Goal: Task Accomplishment & Management: Manage account settings

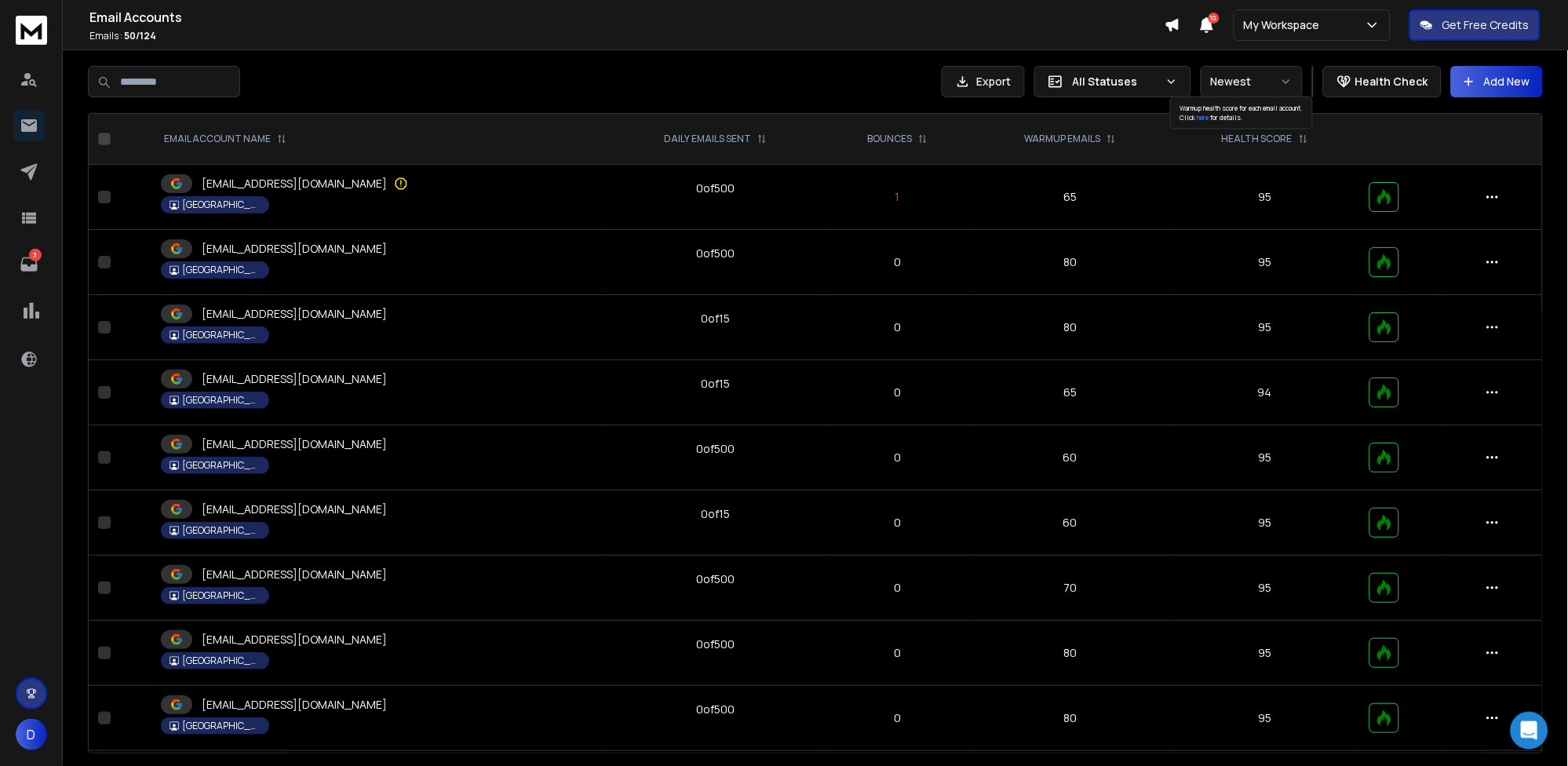
click at [1238, 133] on p "HEALTH SCORE" at bounding box center [1257, 138] width 71 height 13
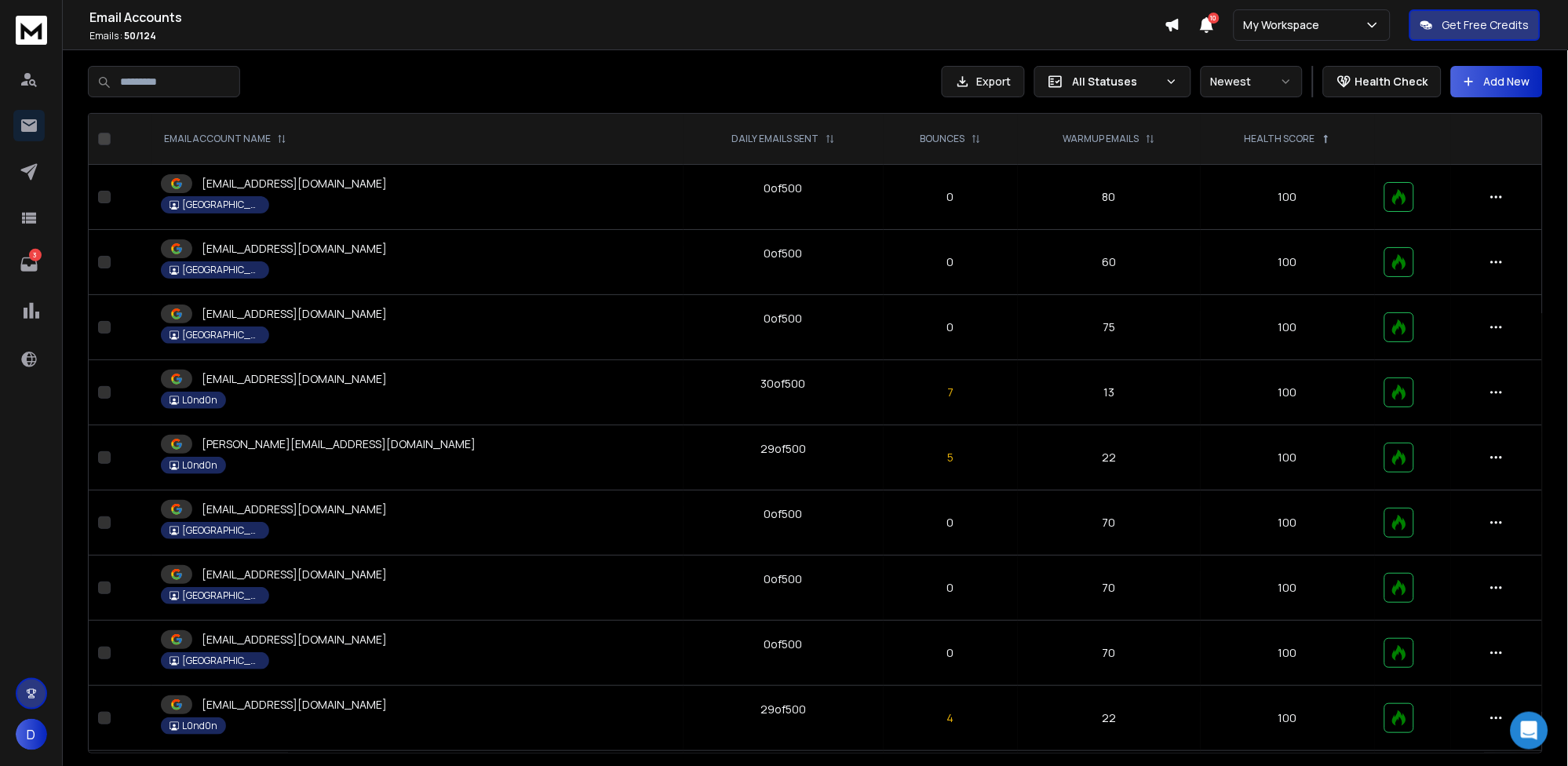
click at [1524, 172] on td at bounding box center [1497, 197] width 91 height 65
click at [33, 257] on p "3" at bounding box center [35, 255] width 13 height 13
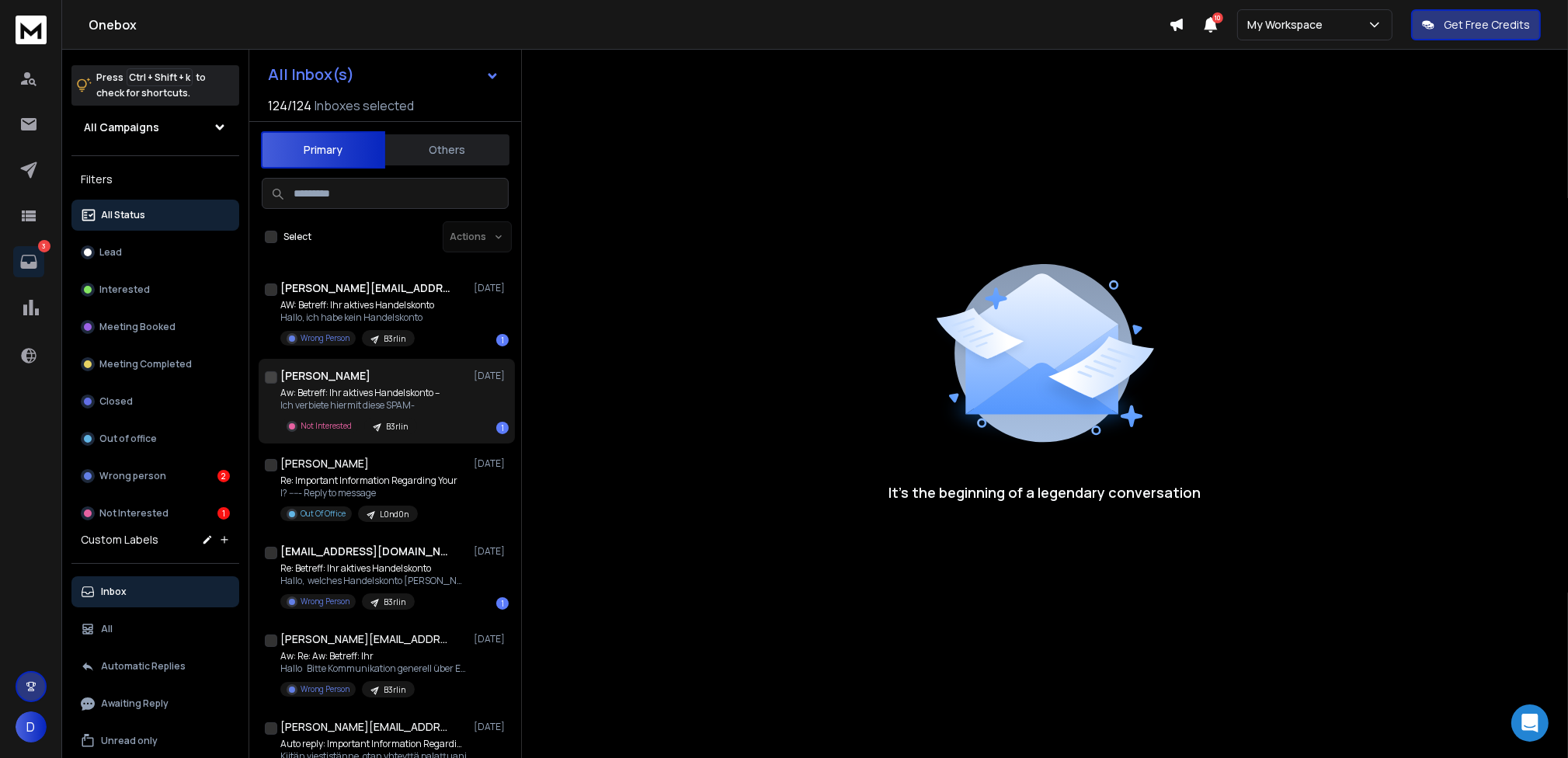
click at [327, 431] on p "Not Interested" at bounding box center [326, 426] width 52 height 12
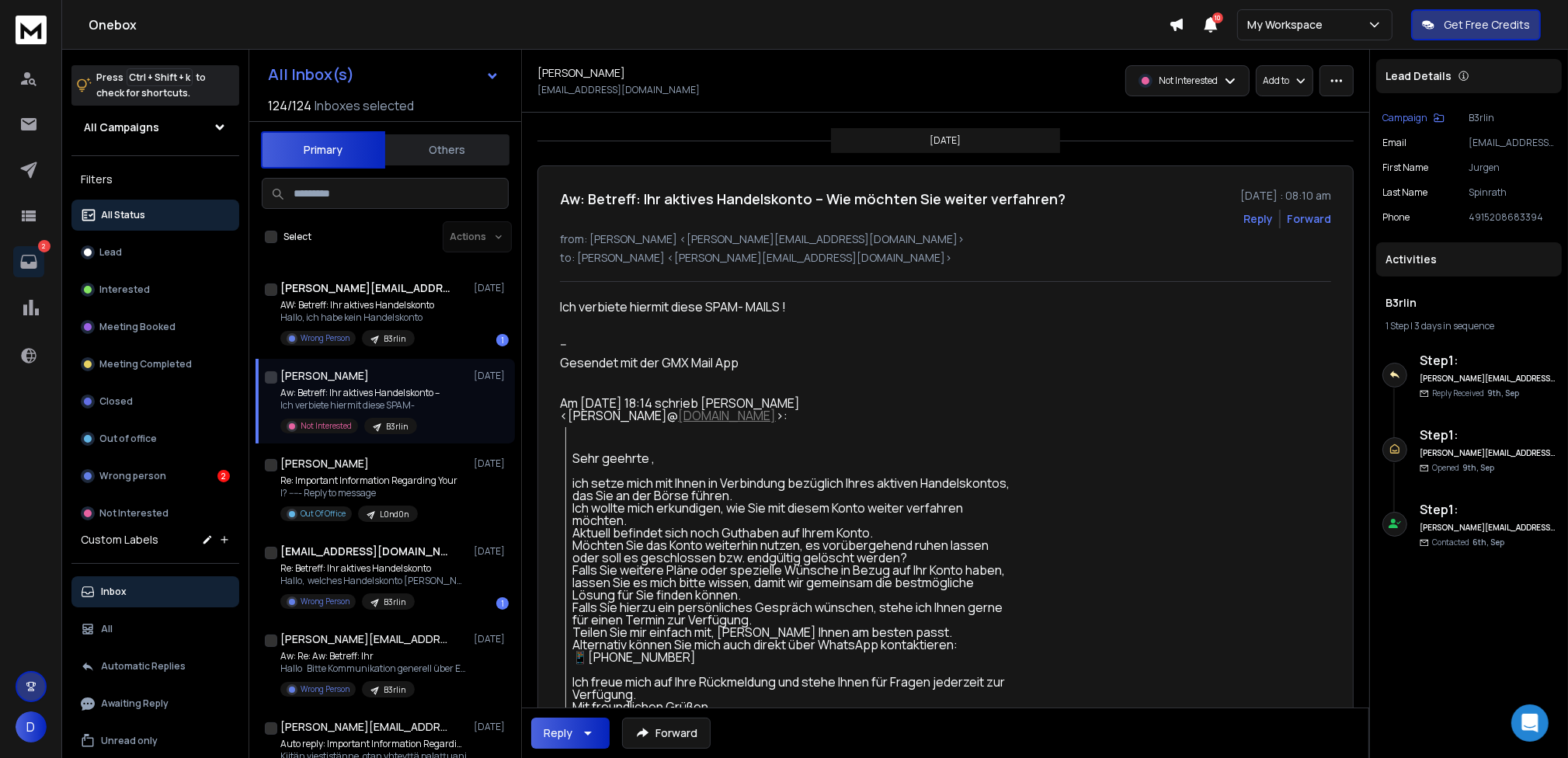
click at [724, 321] on div "Ich verbiete hiermit diese SPAM- MAILS ! -- Gesendet mit der GMX Mail App Am [D…" at bounding box center [792, 549] width 466 height 503
click at [430, 168] on div "Primary Others Select Actions [PERSON_NAME][EMAIL_ADDRESS][DOMAIN_NAME] [DATE] …" at bounding box center [385, 481] width 271 height 695
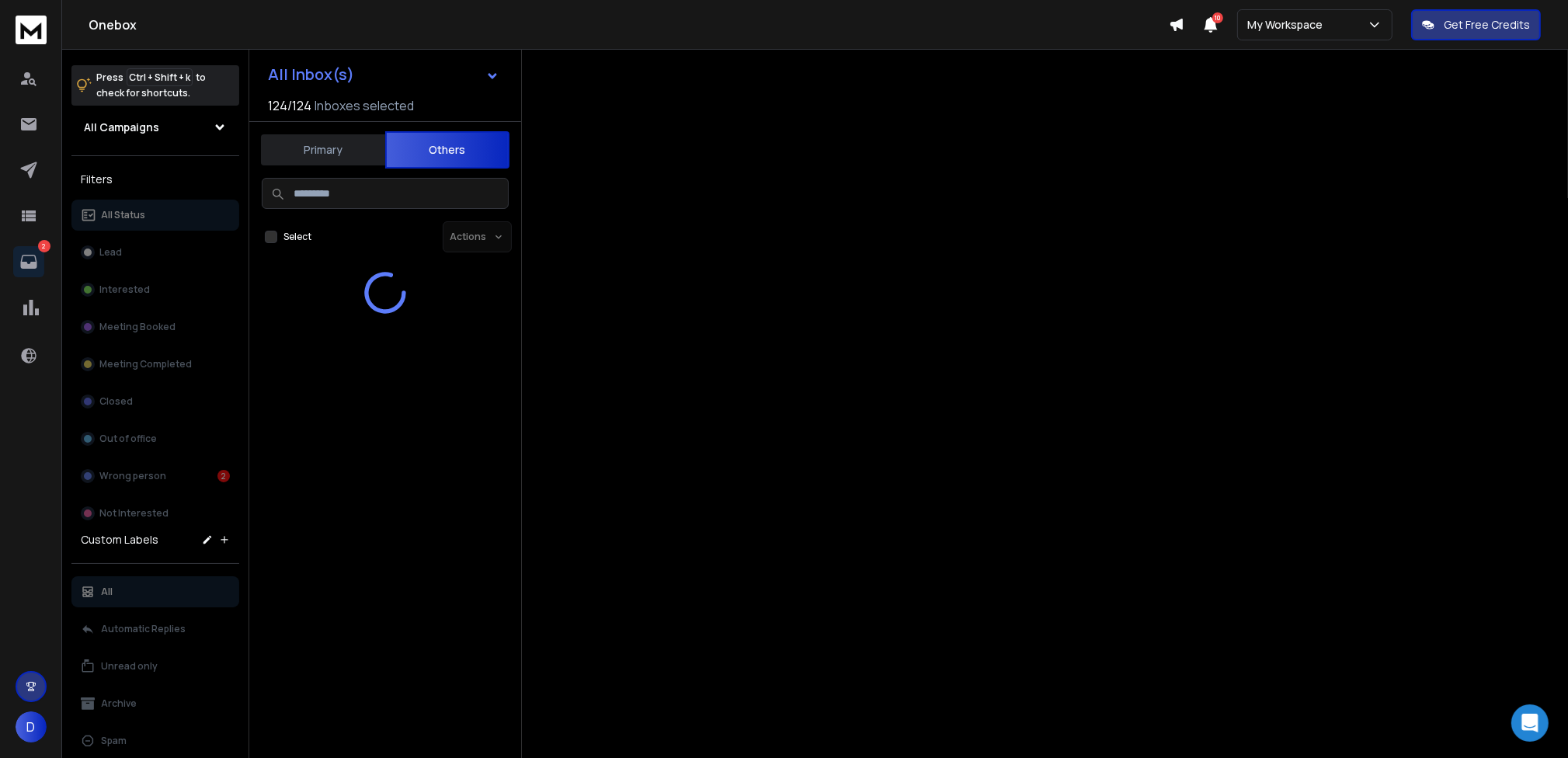
click at [431, 166] on button "Others" at bounding box center [447, 150] width 124 height 37
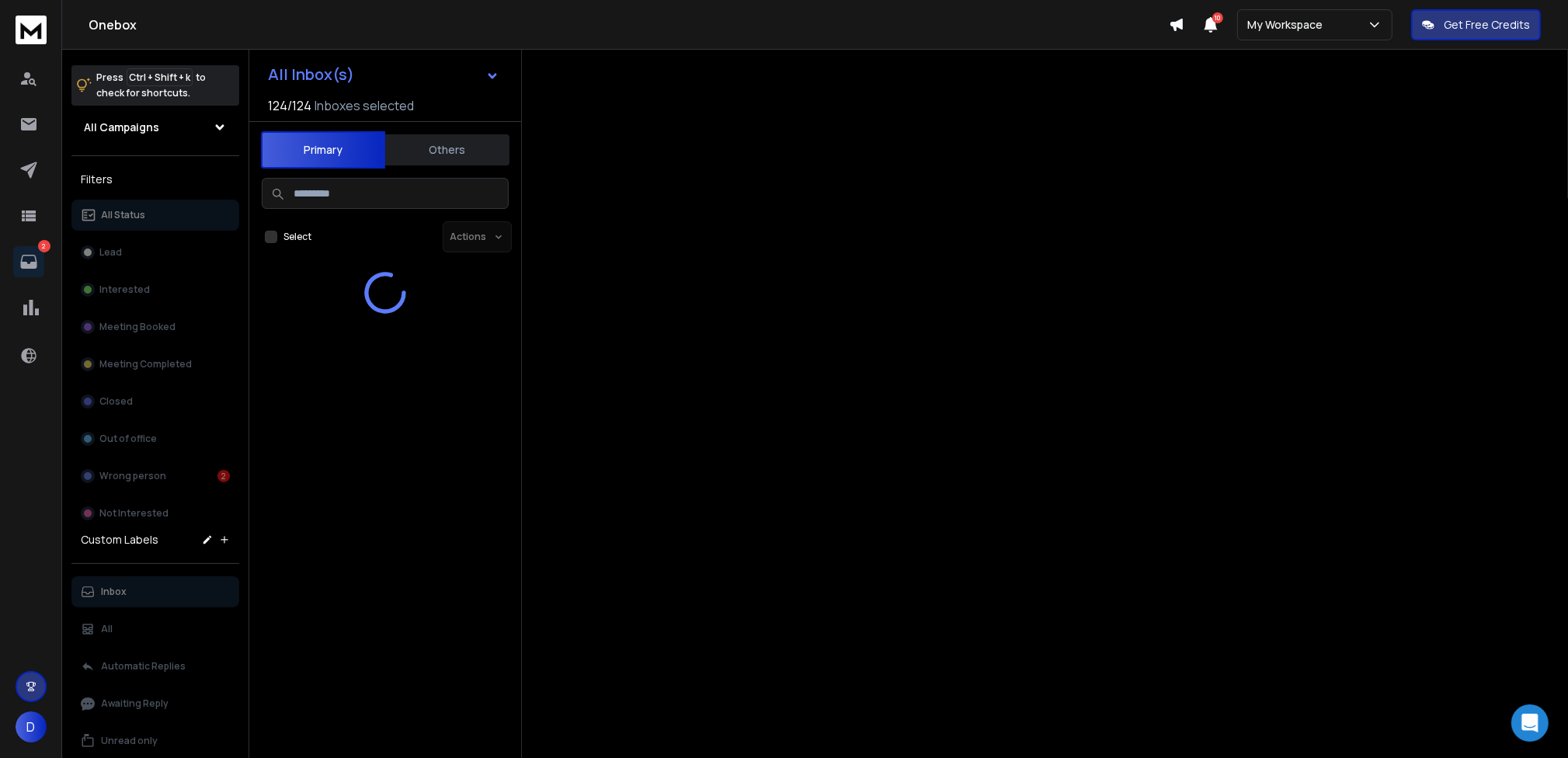
click at [339, 157] on button "Primary" at bounding box center [322, 150] width 124 height 37
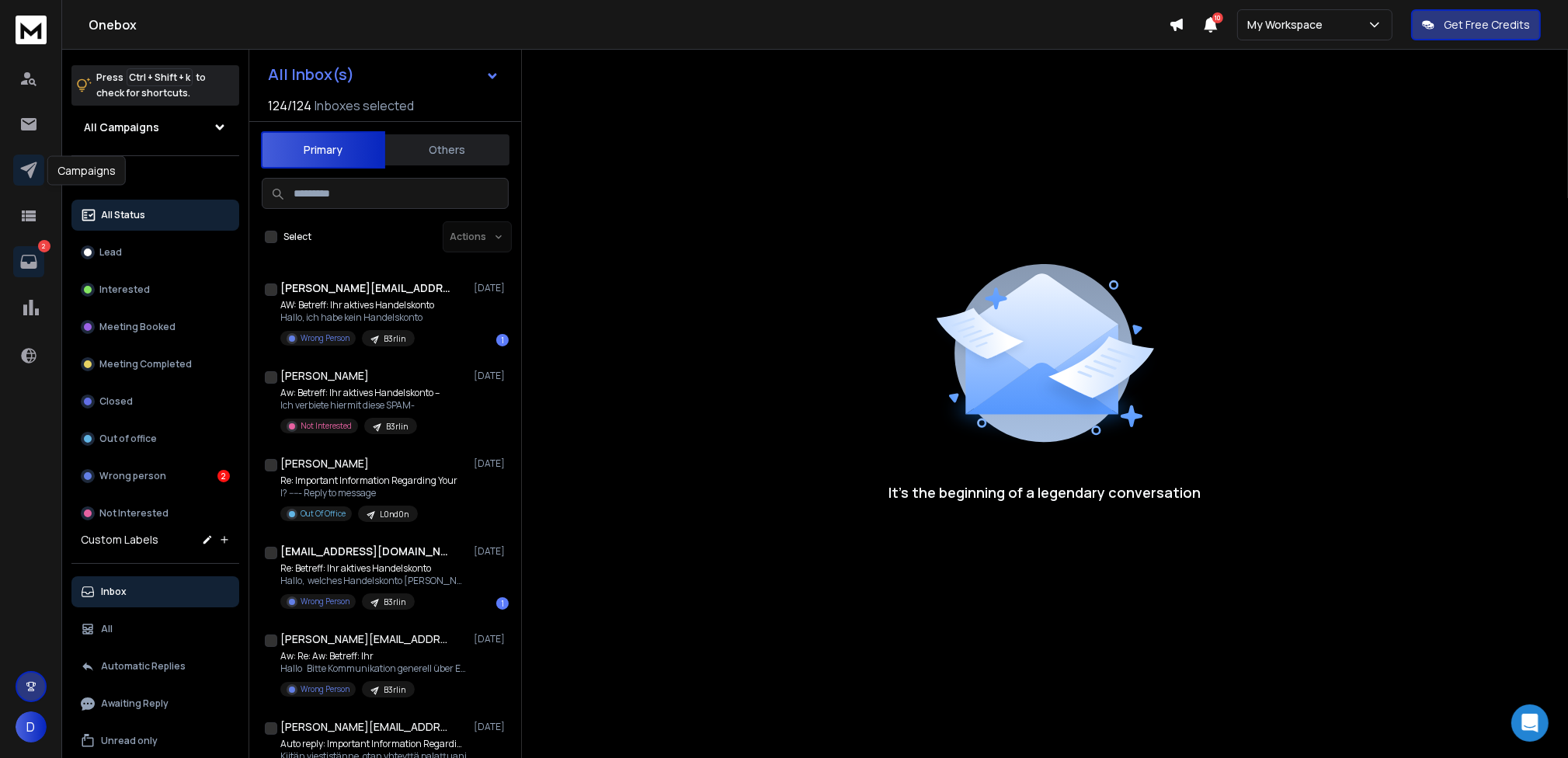
click at [28, 169] on icon at bounding box center [28, 169] width 16 height 16
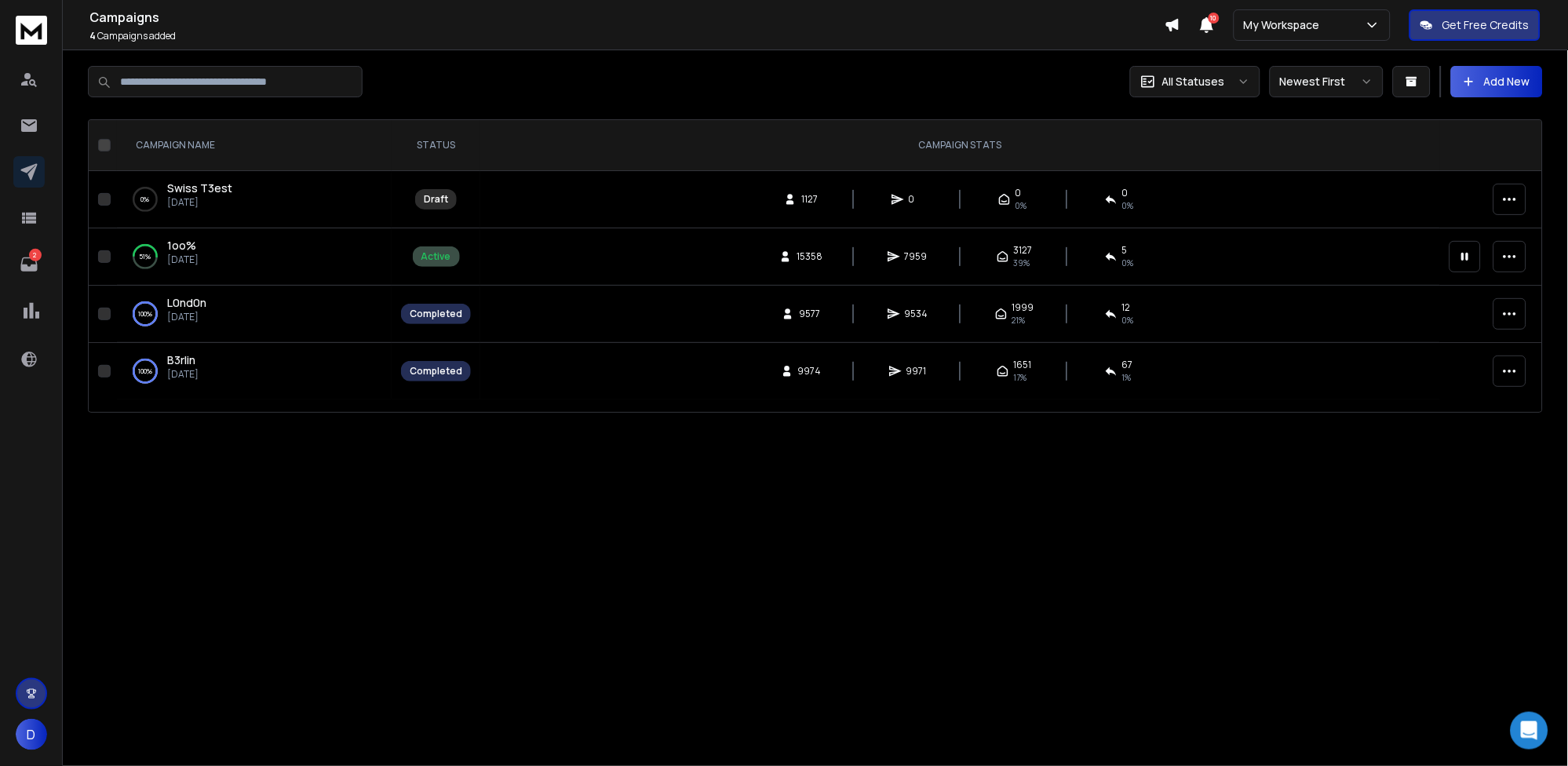
click at [174, 261] on p "[DATE]" at bounding box center [183, 260] width 32 height 13
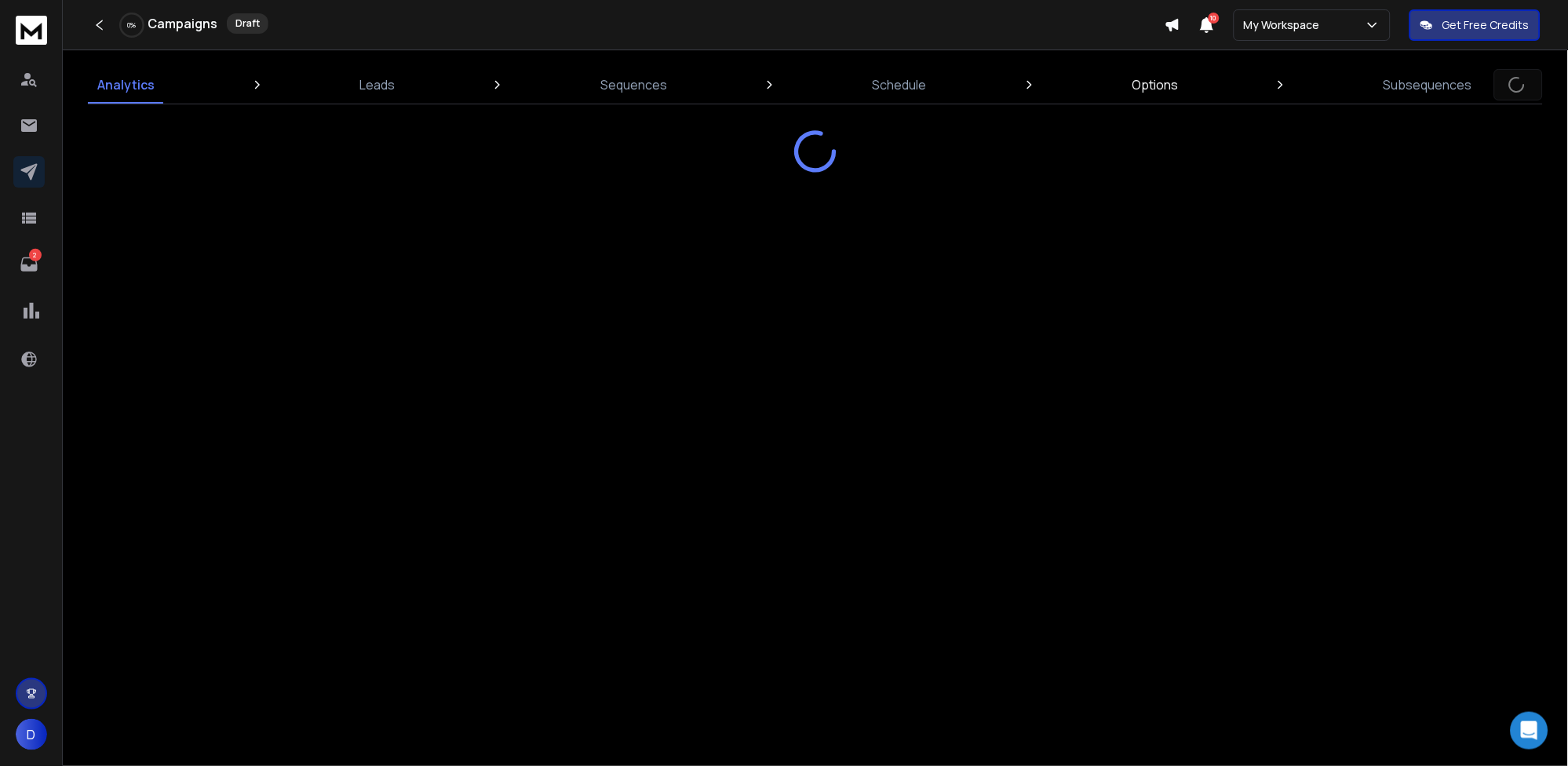
click at [1169, 83] on p "Options" at bounding box center [1155, 85] width 46 height 19
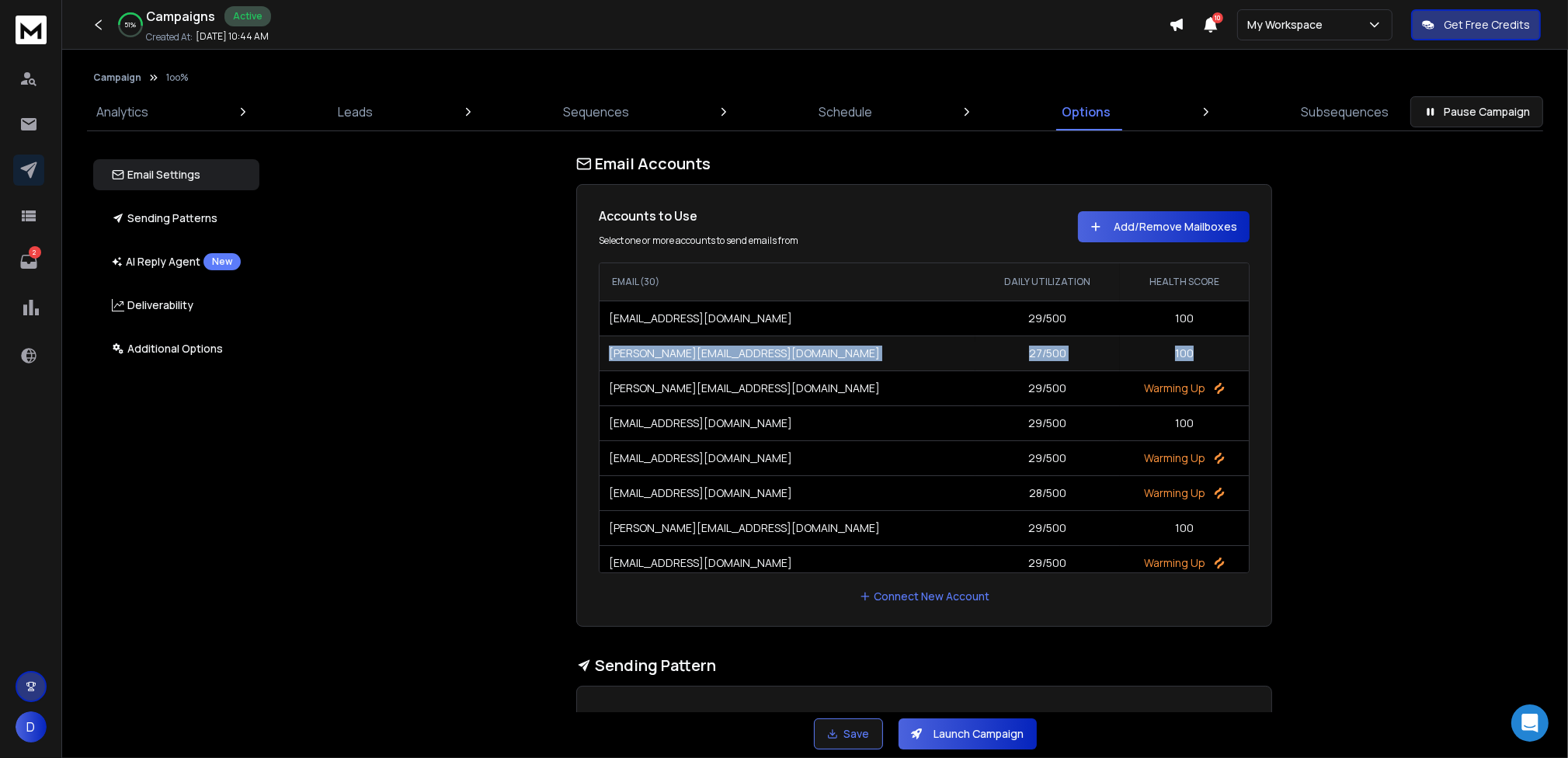
drag, startPoint x: 1234, startPoint y: 318, endPoint x: 1231, endPoint y: 369, distance: 51.1
click at [1231, 366] on td "100" at bounding box center [1184, 353] width 129 height 35
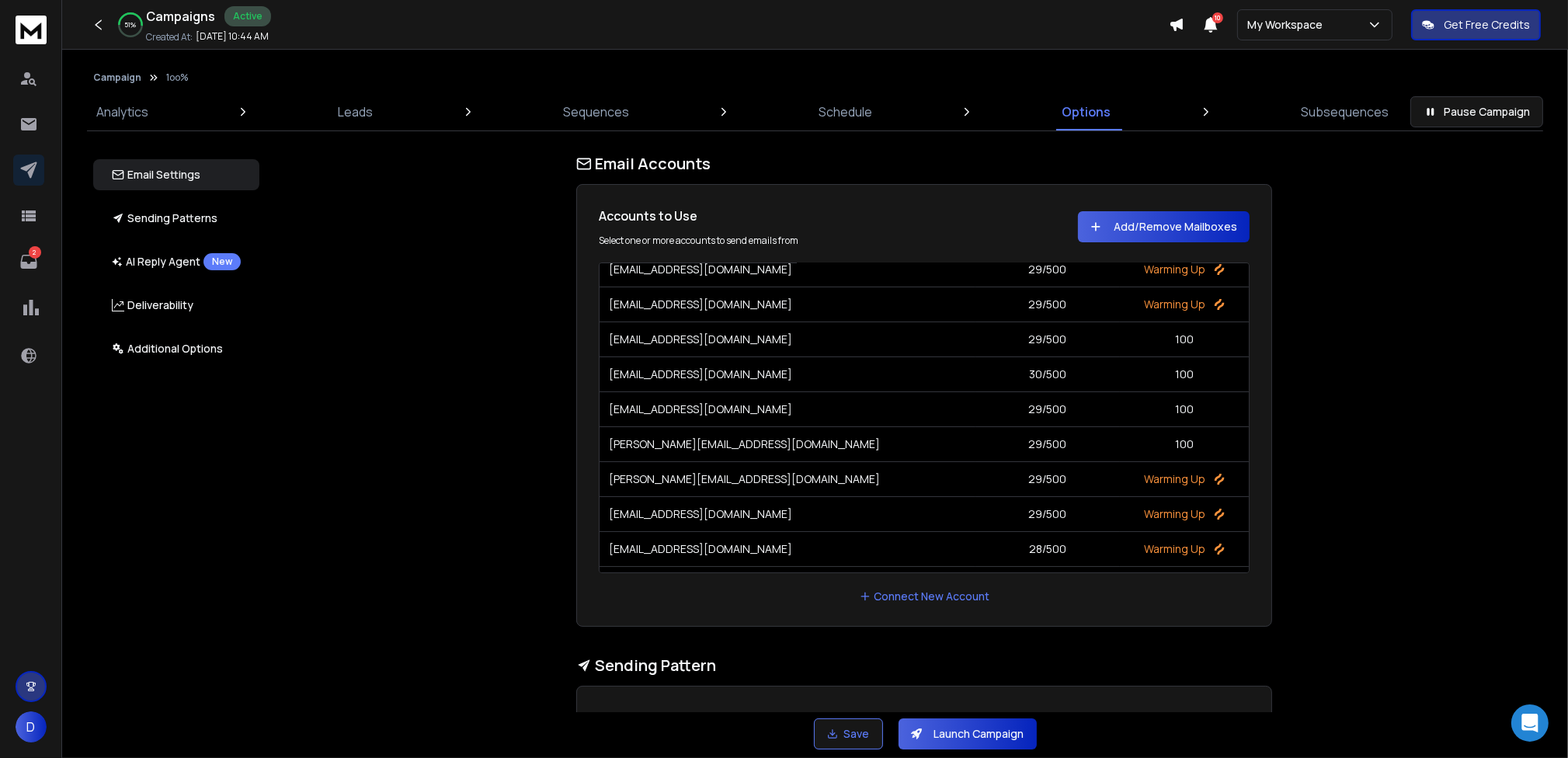
scroll to position [433, 0]
drag, startPoint x: 1242, startPoint y: 464, endPoint x: 1248, endPoint y: 555, distance: 91.2
click at [1248, 555] on div "Accounts to Use Select one or more accounts to send emails from Add/Remove Mail…" at bounding box center [924, 405] width 696 height 442
click at [1445, 280] on div "Email Accounts Accounts to Use Select one or more accounts to send emails from …" at bounding box center [933, 432] width 1298 height 559
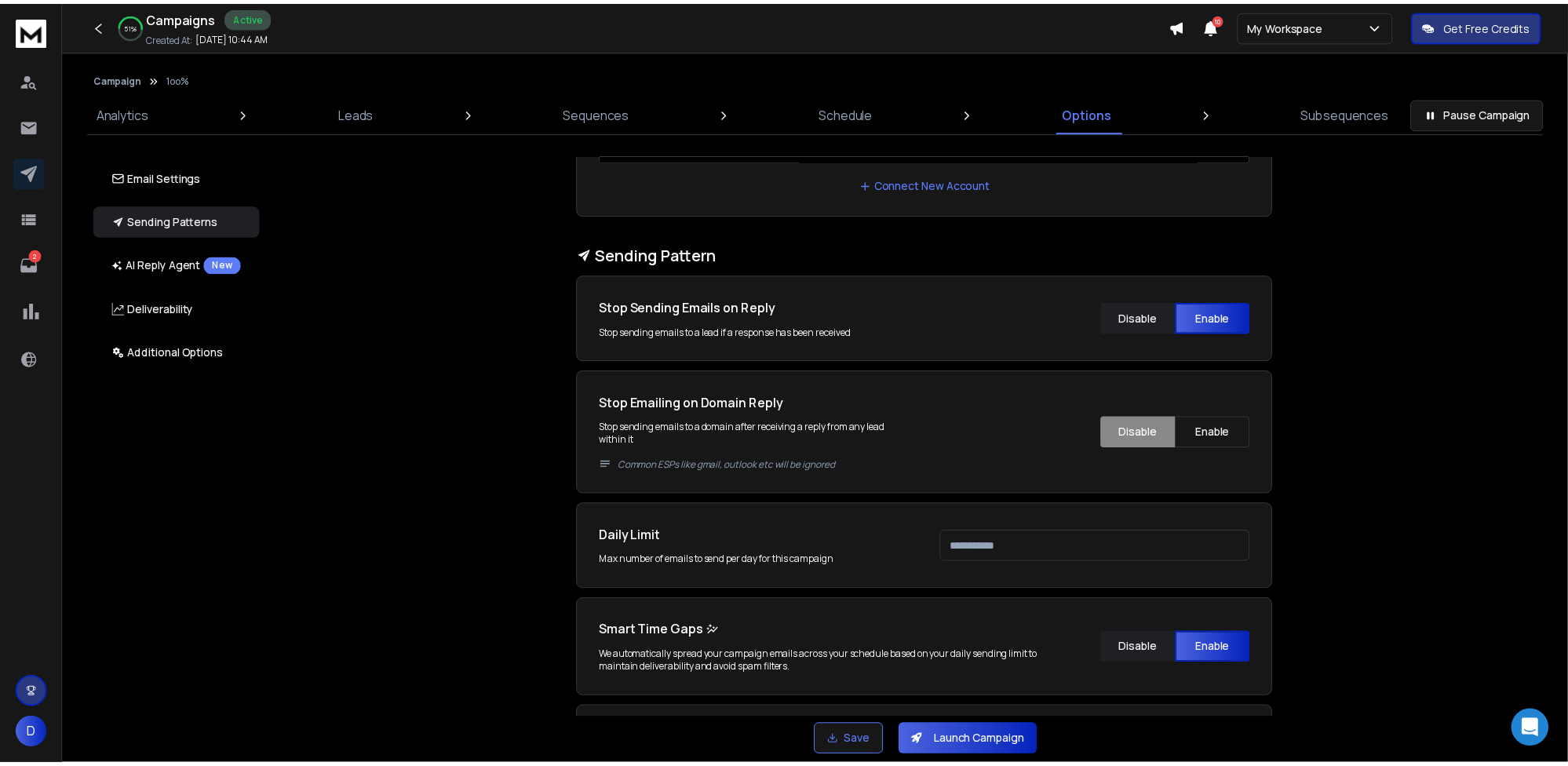
scroll to position [460, 0]
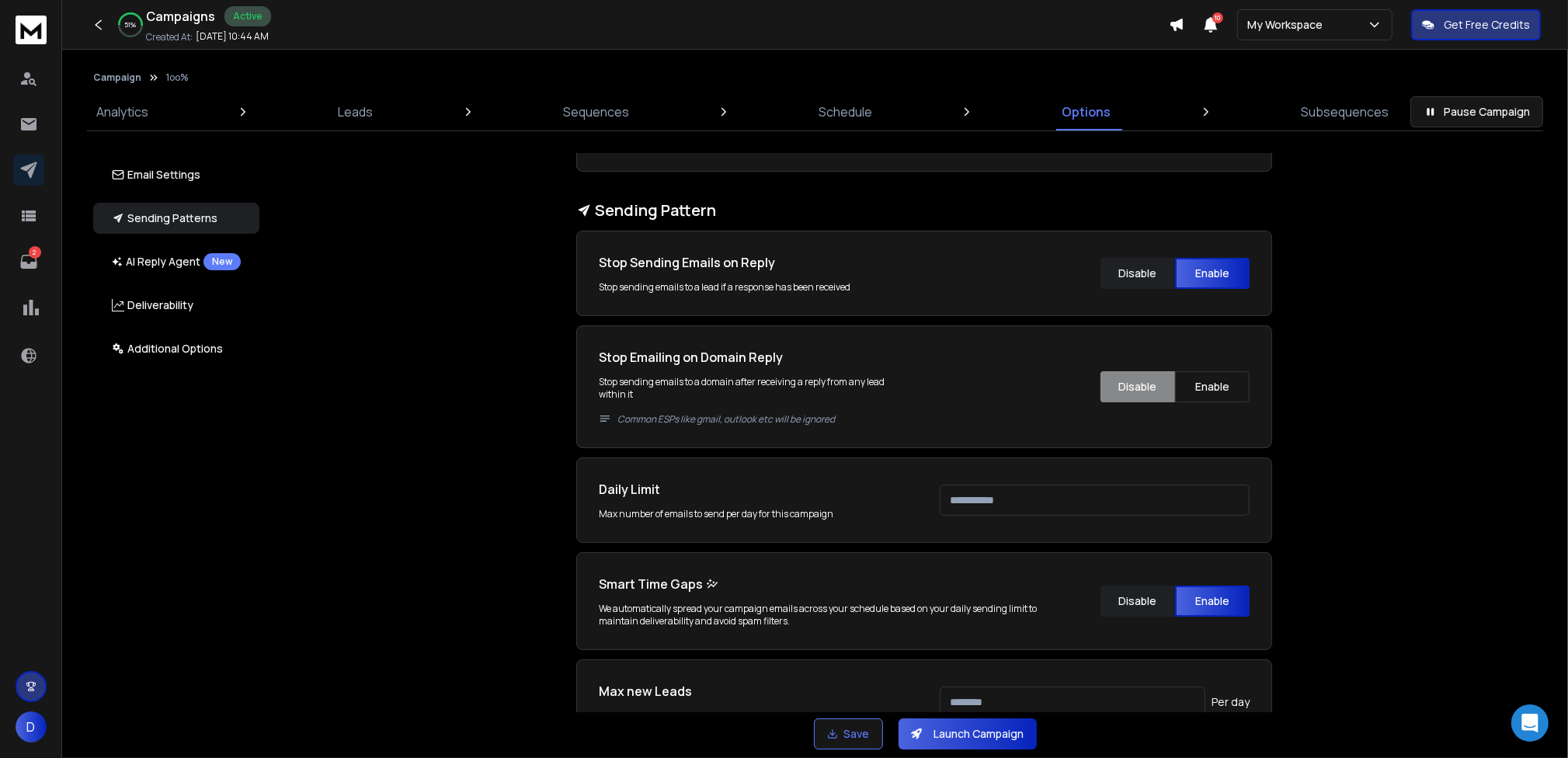
click at [1190, 488] on input "****" at bounding box center [1094, 500] width 310 height 31
type input "****"
click at [1132, 692] on input "****" at bounding box center [1072, 702] width 266 height 31
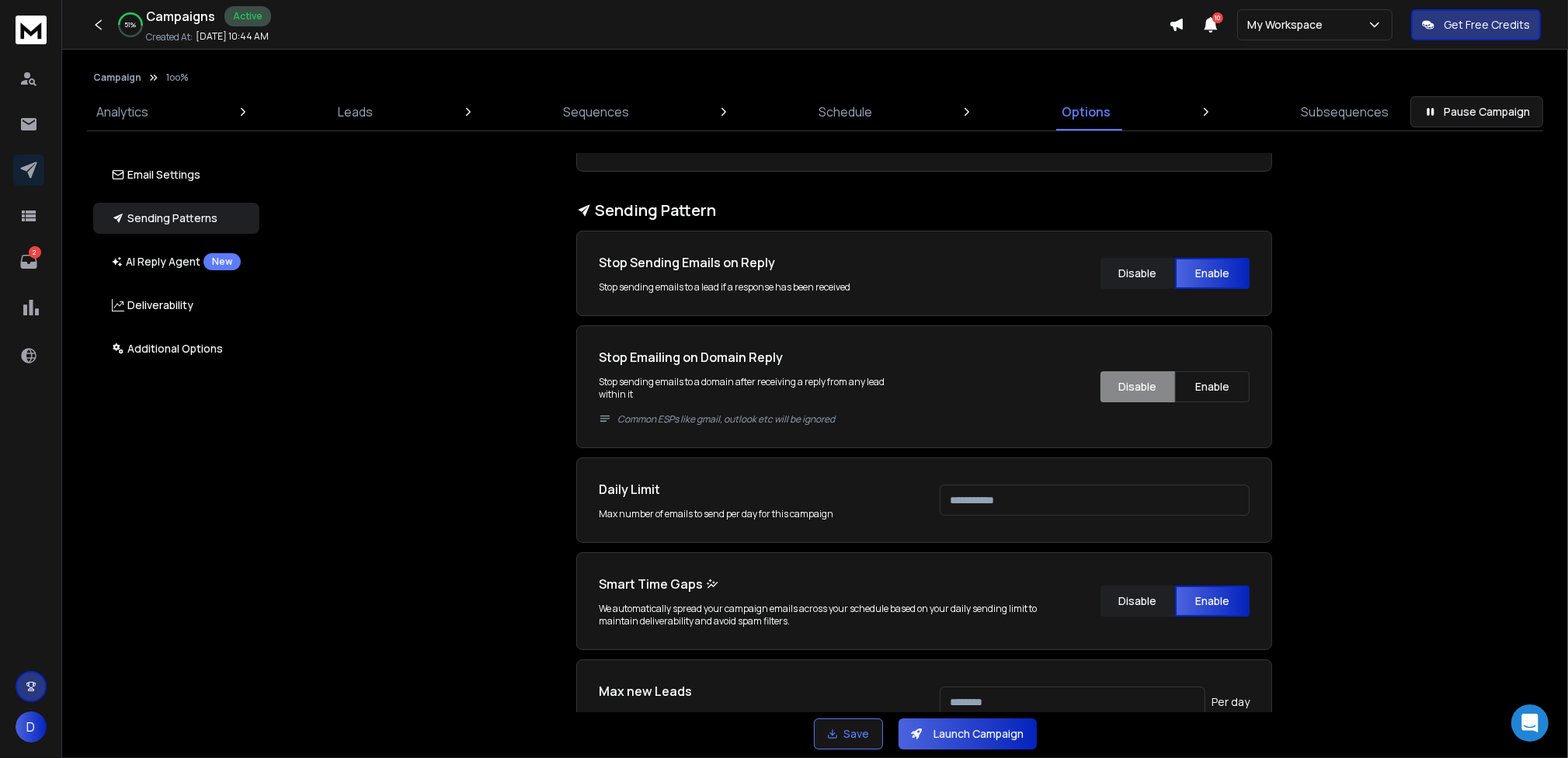
type input "*"
type input "****"
click at [836, 728] on icon "submit" at bounding box center [832, 733] width 11 height 11
click at [104, 30] on icon at bounding box center [98, 25] width 14 height 14
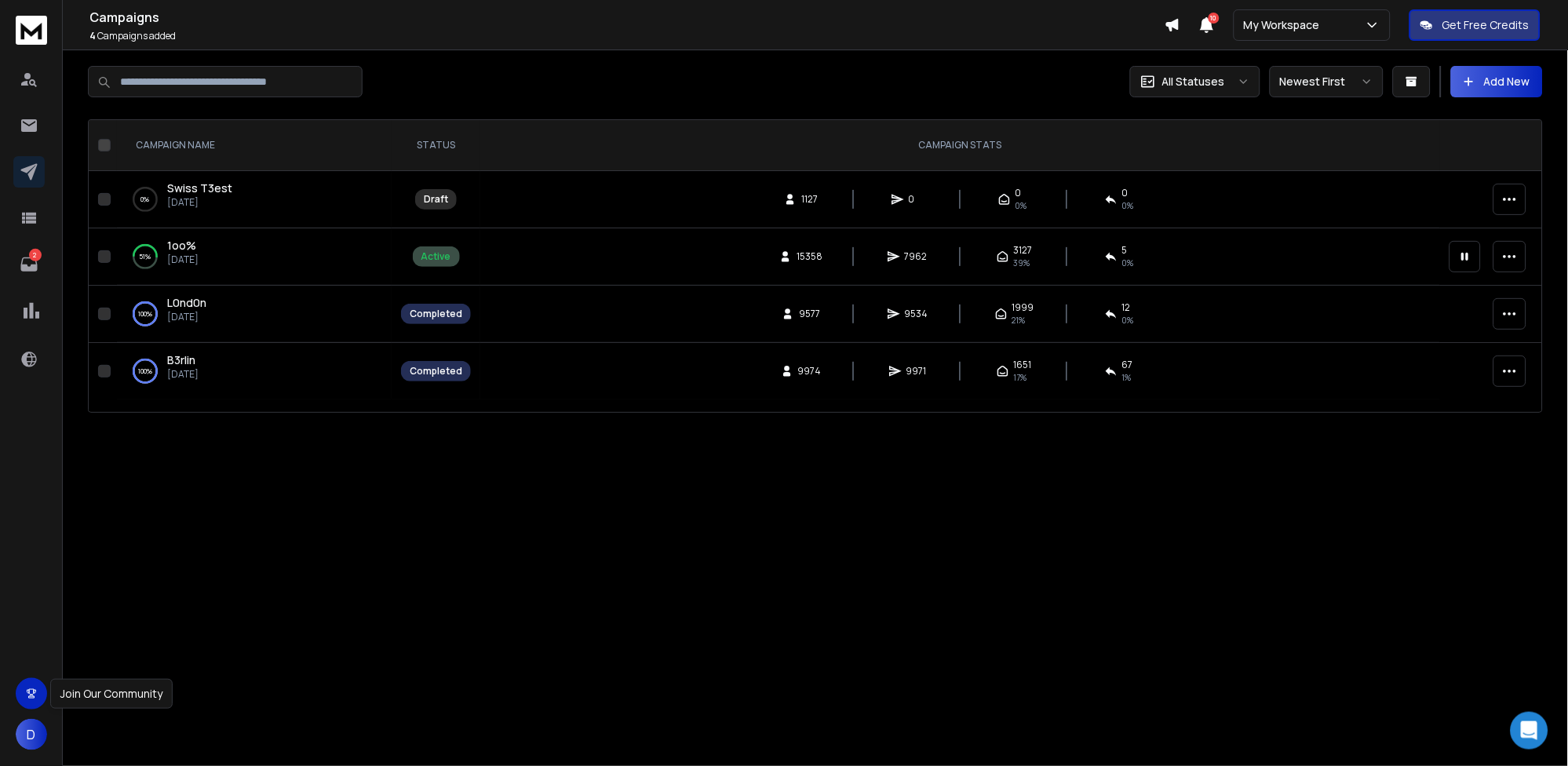
click at [35, 703] on link at bounding box center [31, 693] width 32 height 32
